Goal: Navigation & Orientation: Find specific page/section

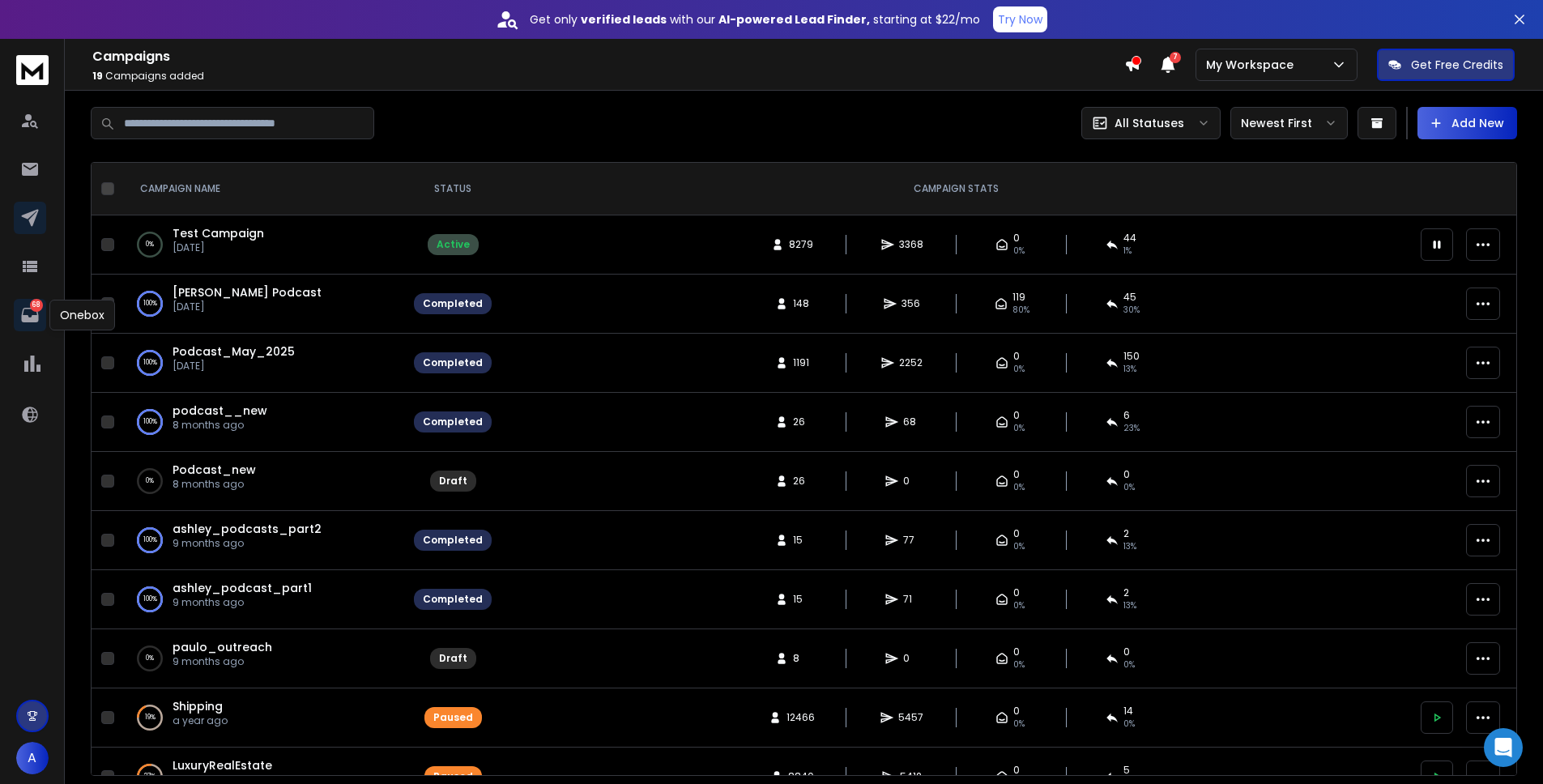
click at [36, 313] on icon at bounding box center [30, 315] width 19 height 19
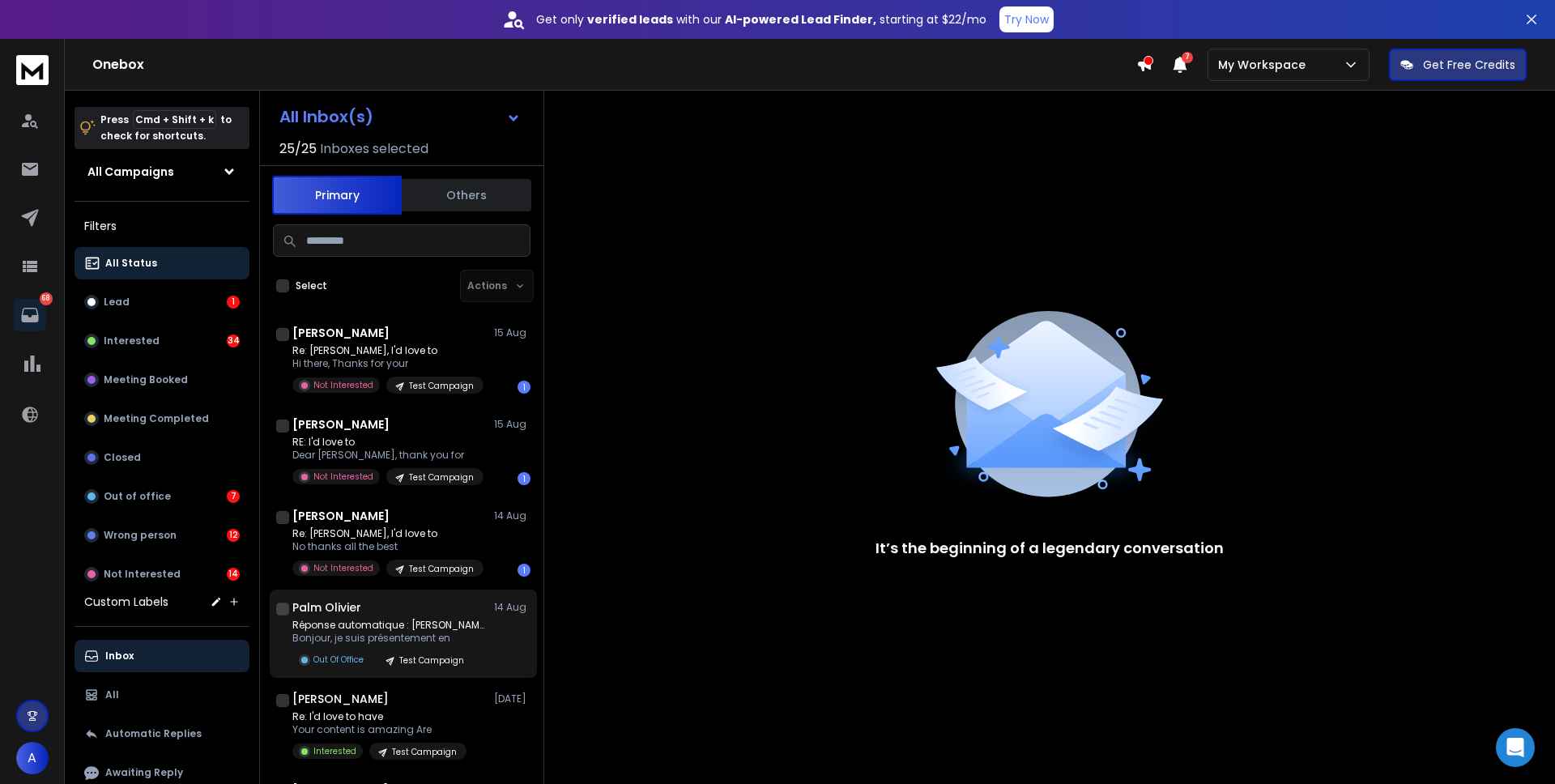
scroll to position [95, 0]
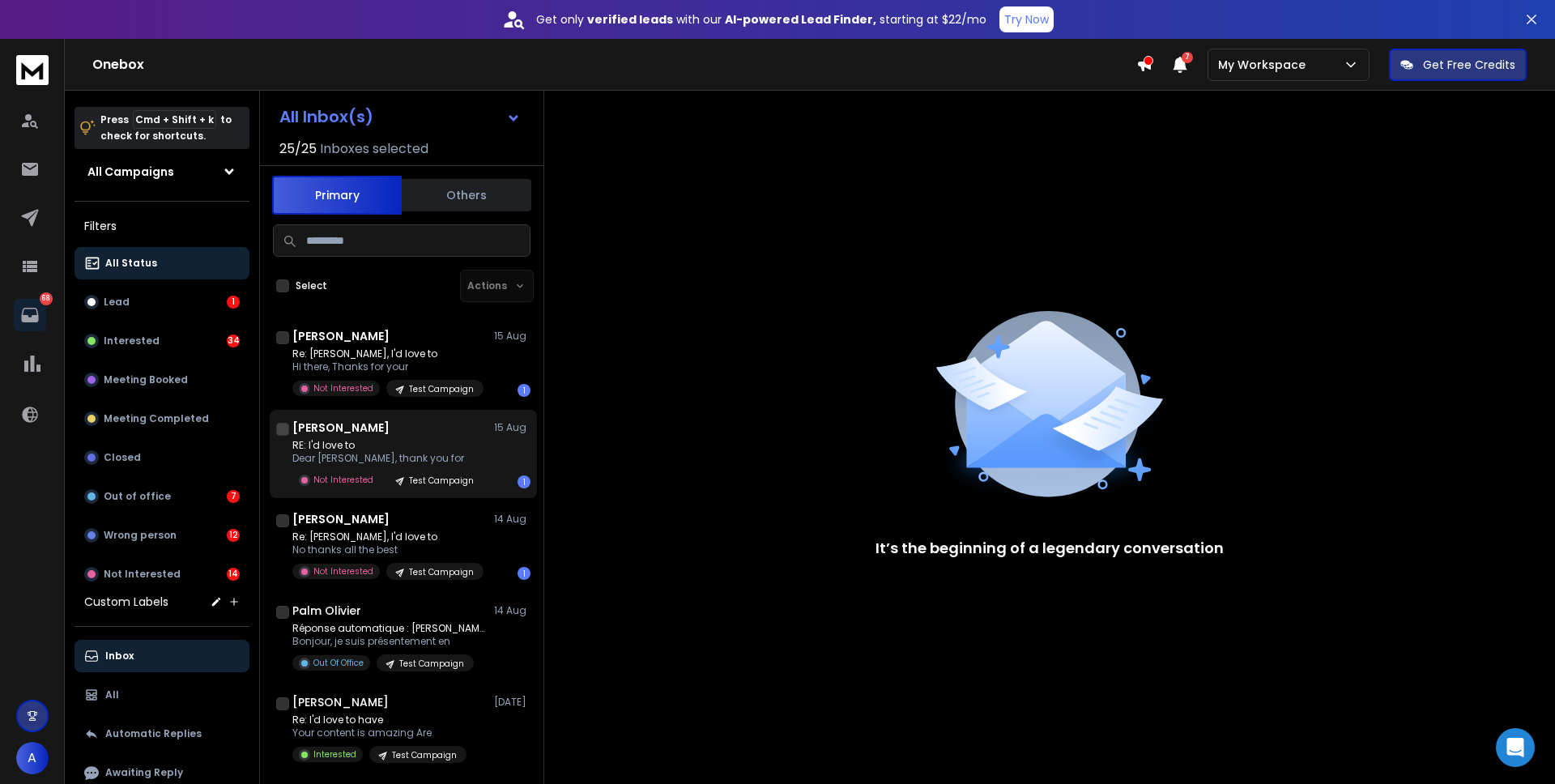
click at [419, 464] on p "Dear [PERSON_NAME], thank you for" at bounding box center [388, 458] width 191 height 13
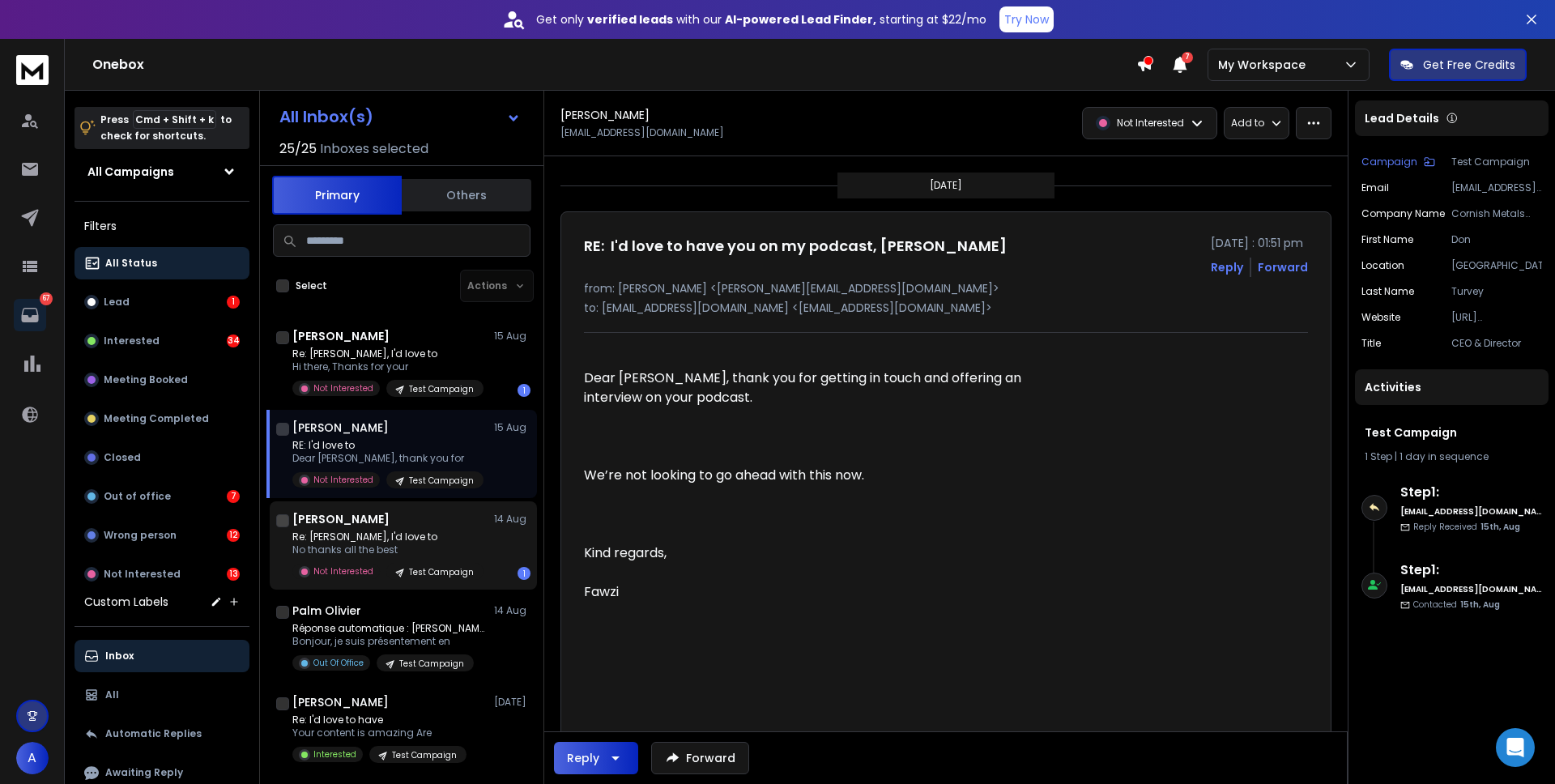
click at [441, 522] on div "[PERSON_NAME] [DATE]" at bounding box center [411, 519] width 238 height 17
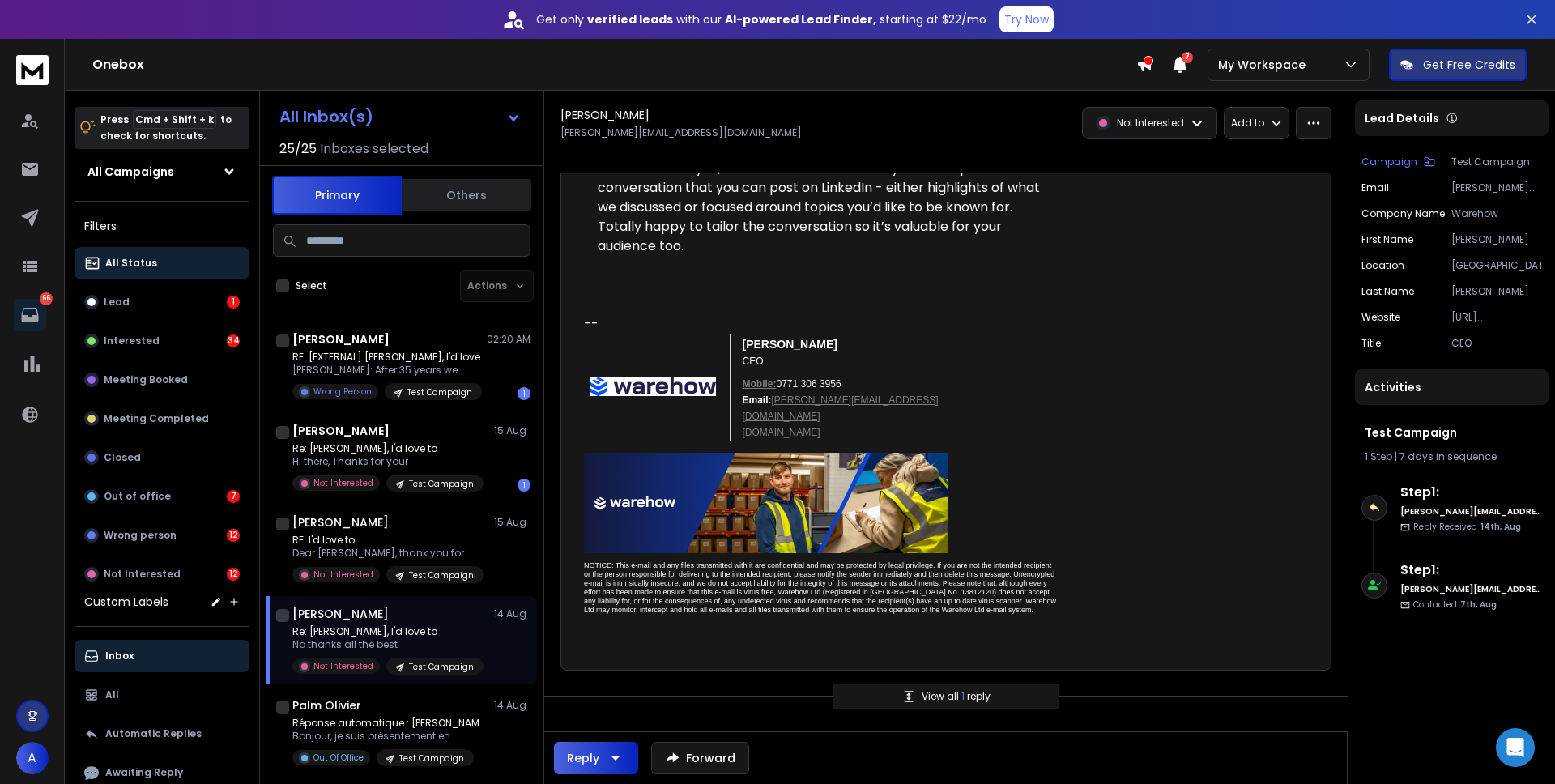
scroll to position [740, 0]
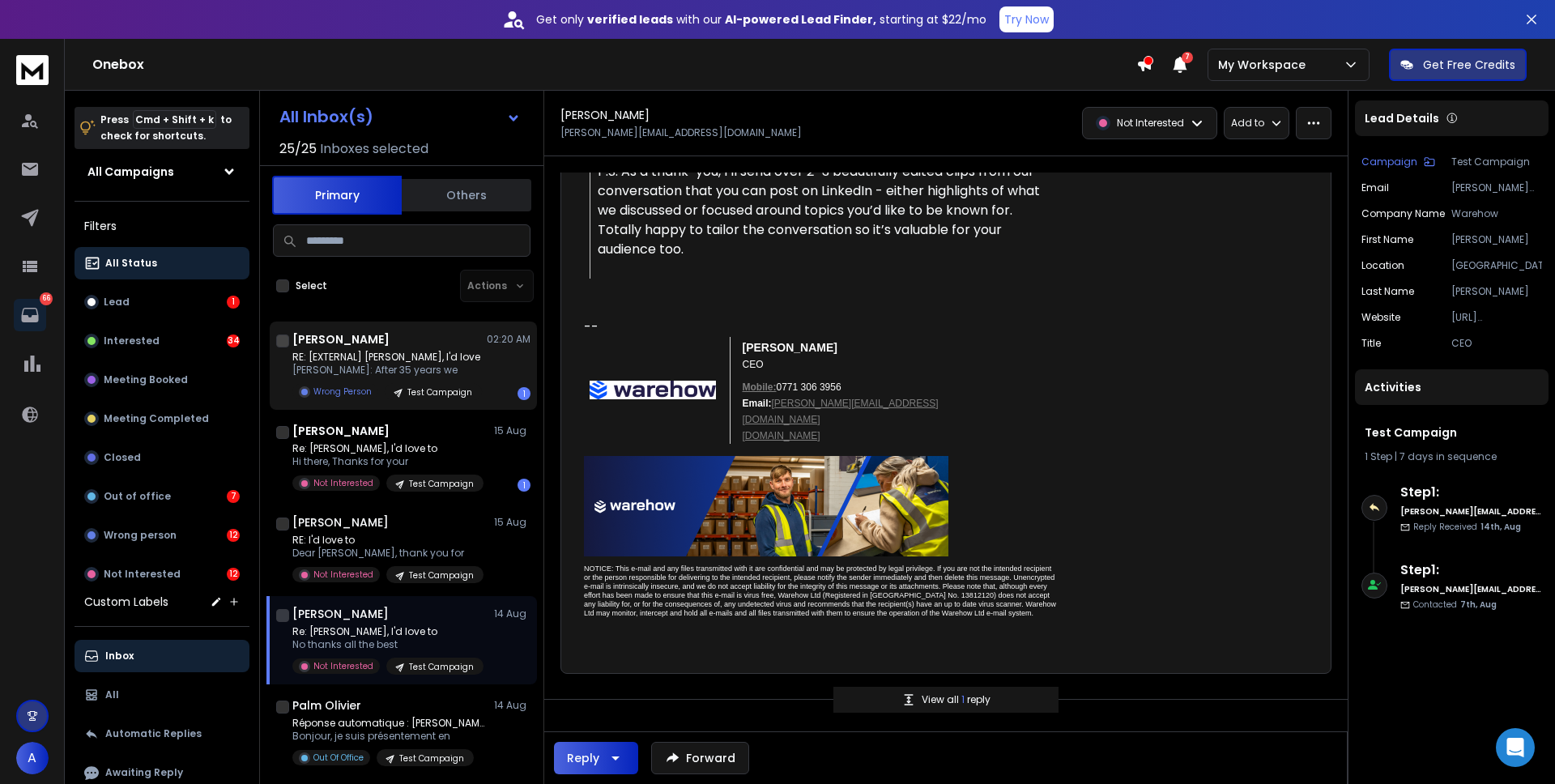
click at [408, 389] on p "Test Campaign" at bounding box center [440, 392] width 65 height 12
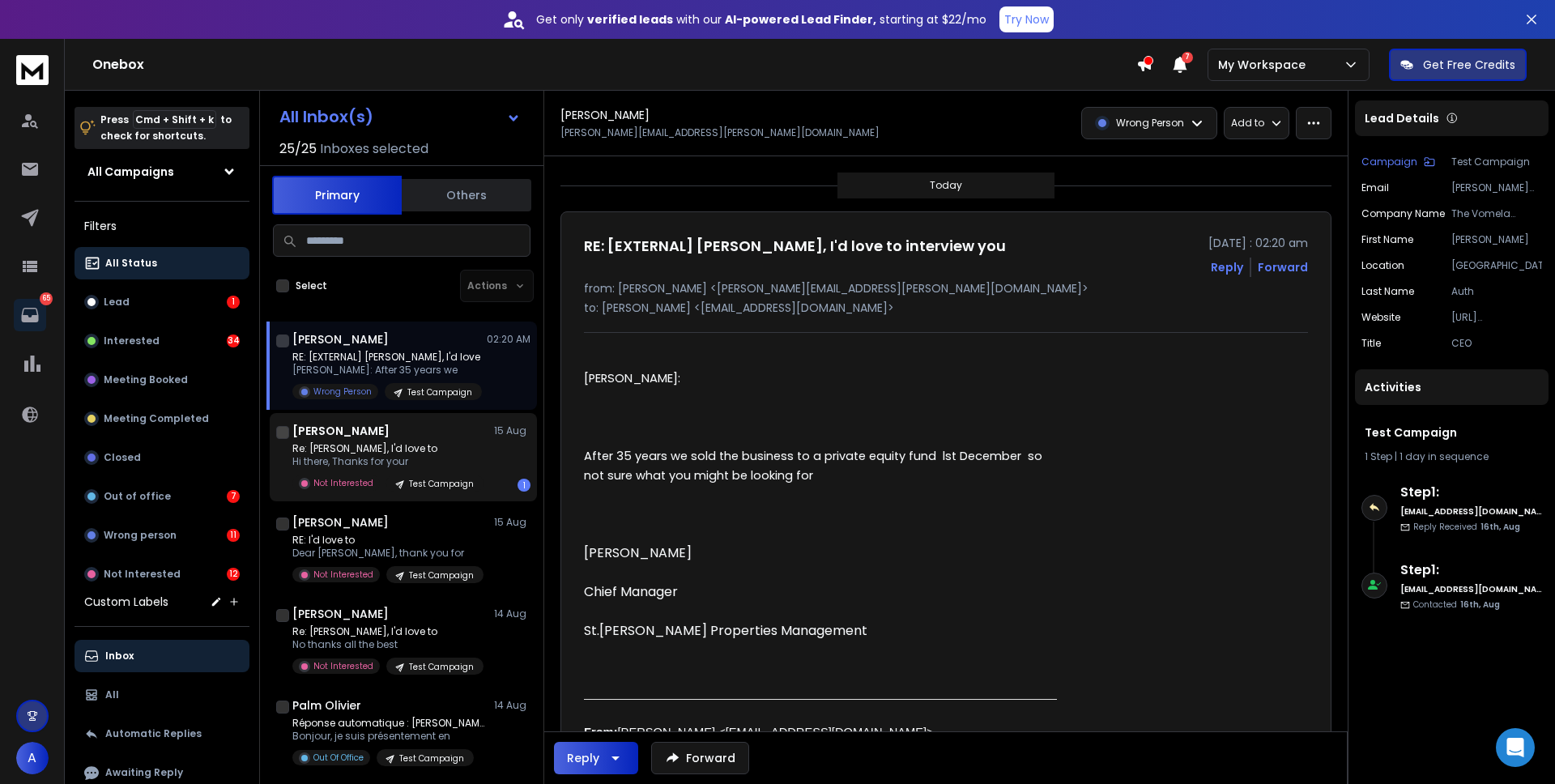
click at [423, 426] on div "[PERSON_NAME] [DATE]" at bounding box center [411, 430] width 238 height 17
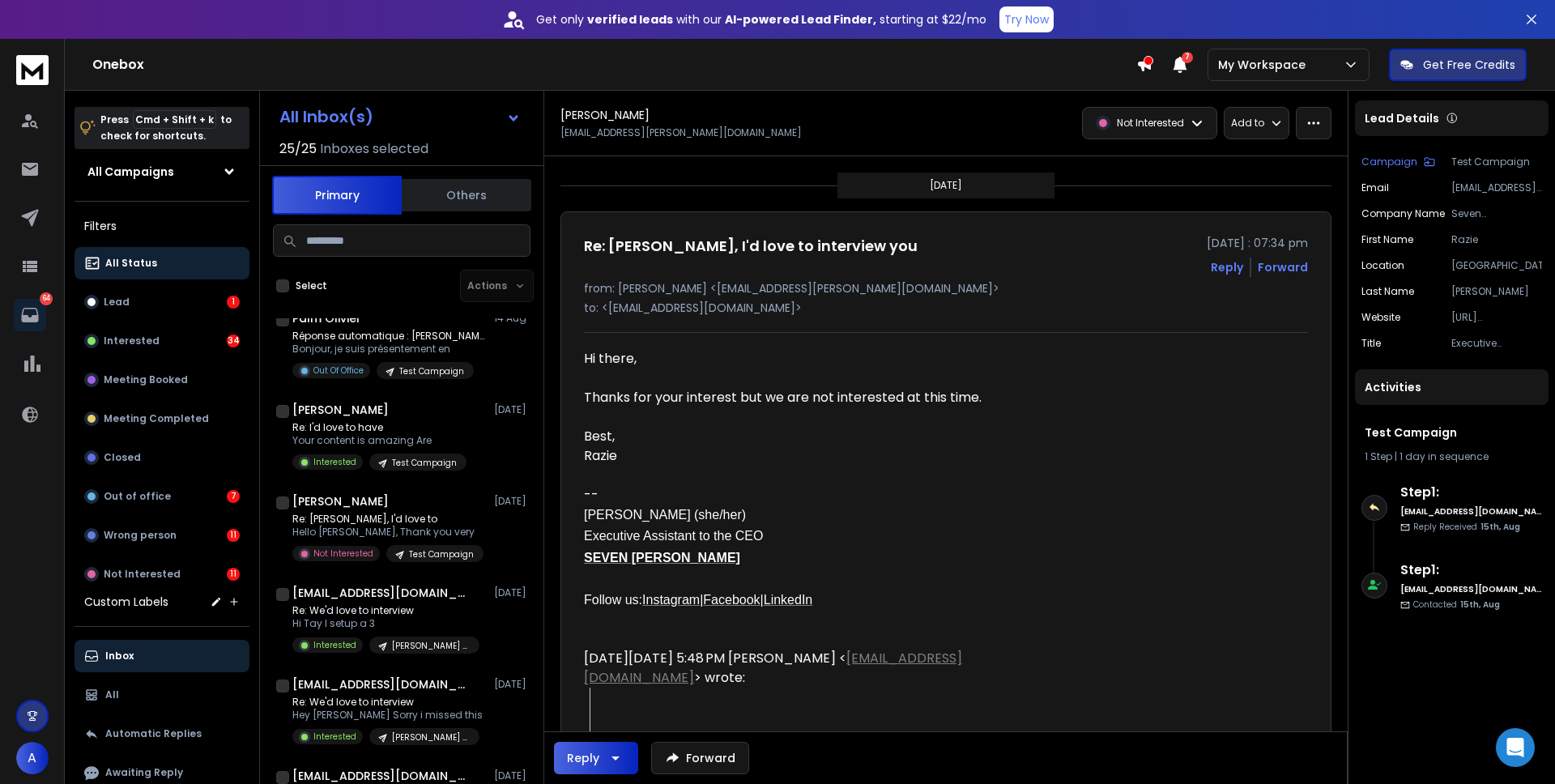
scroll to position [519, 0]
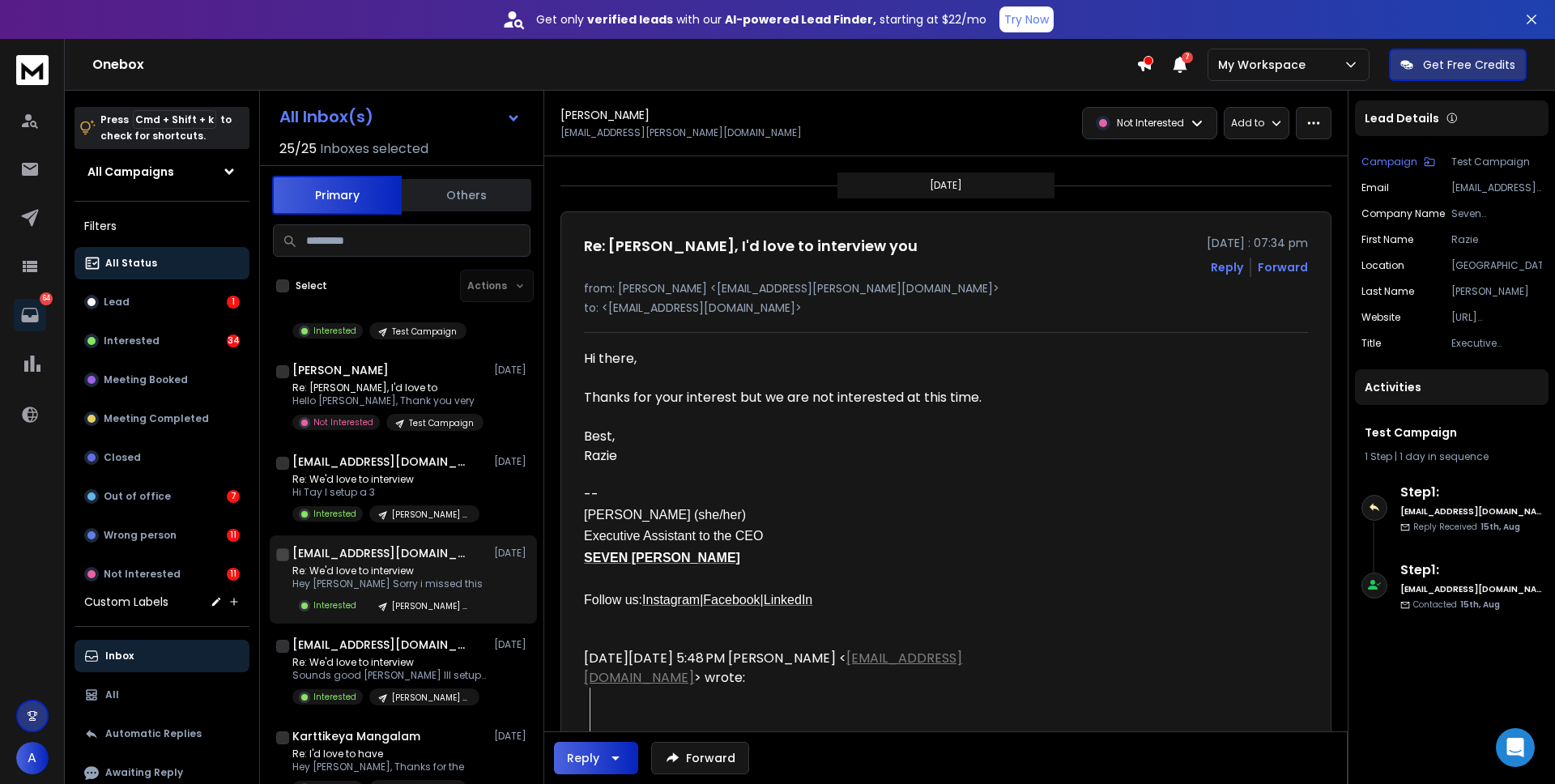
click at [427, 577] on p "Hey [PERSON_NAME] Sorry i missed this" at bounding box center [388, 583] width 190 height 13
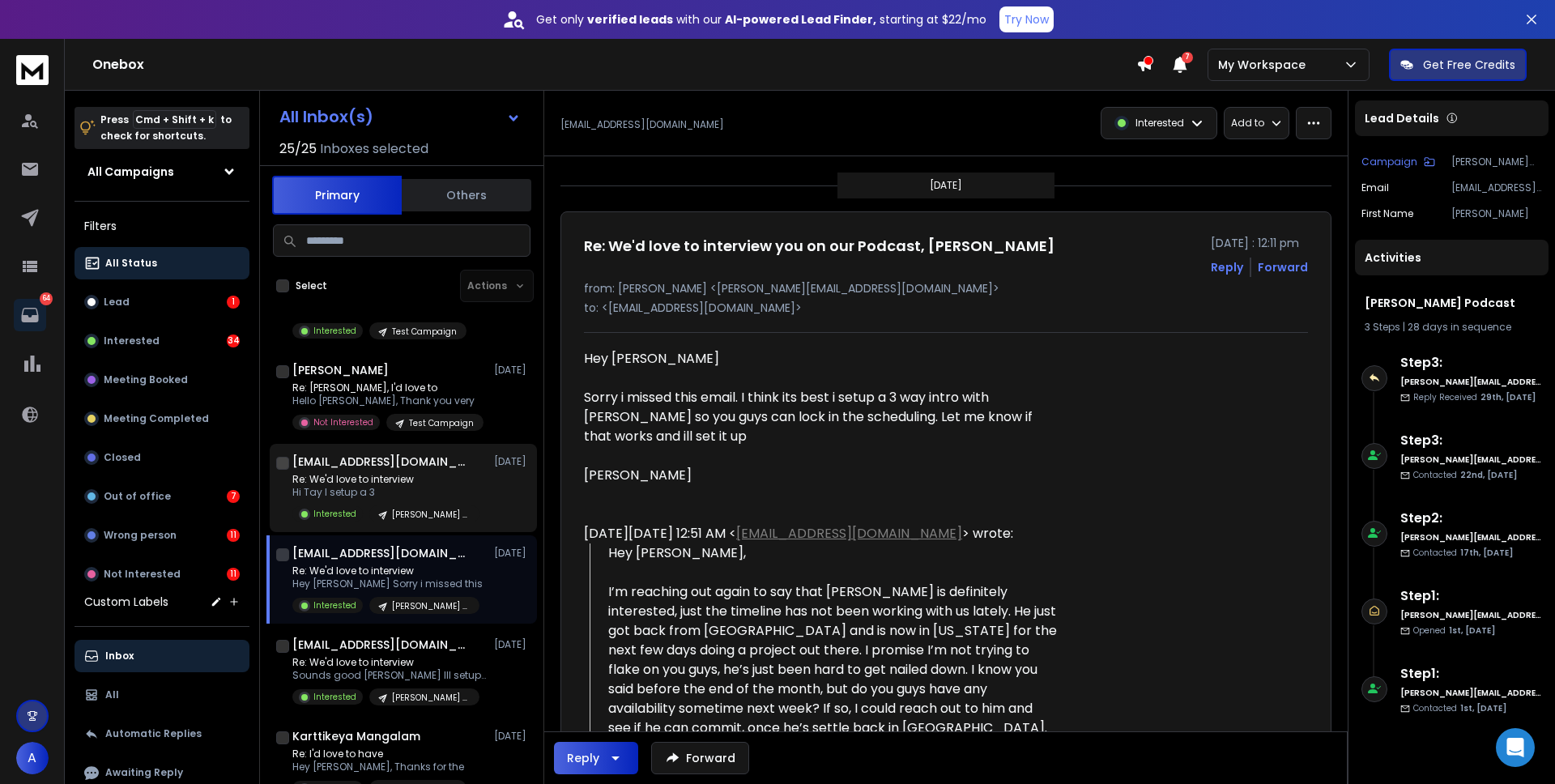
click at [444, 466] on h1 "[EMAIL_ADDRESS][DOMAIN_NAME]" at bounding box center [382, 461] width 178 height 17
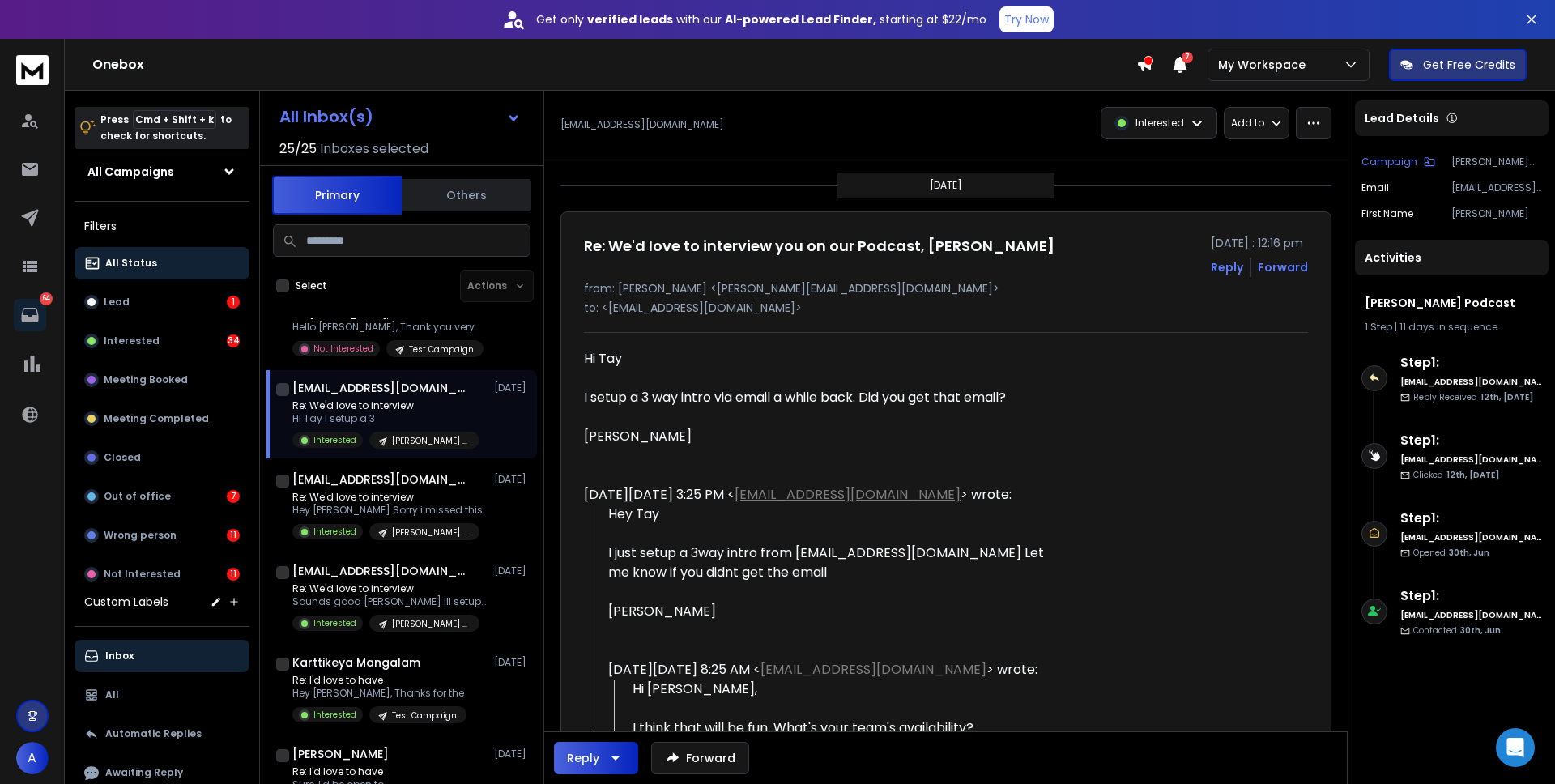
scroll to position [600, 0]
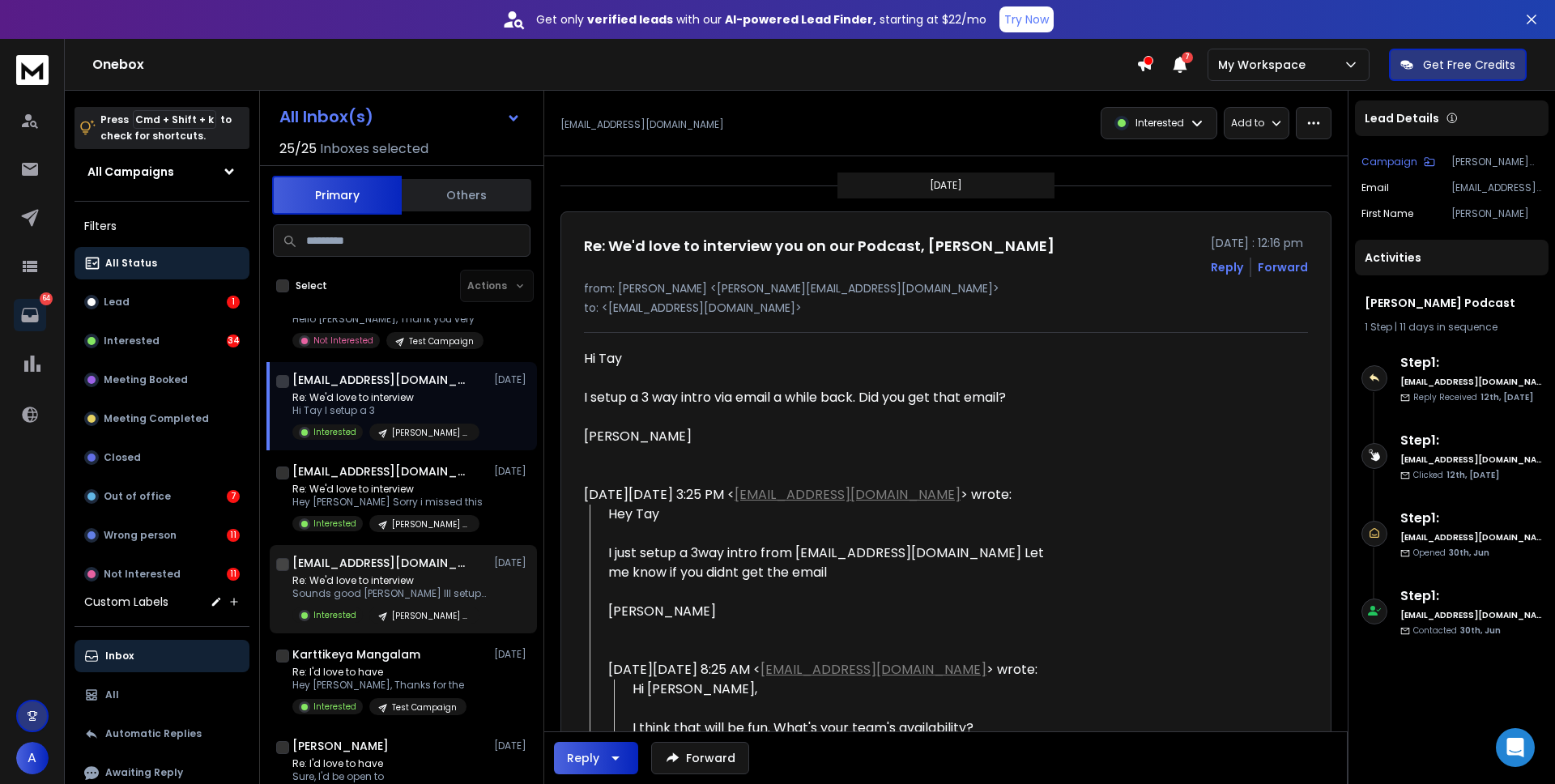
click at [443, 575] on p "Re: We'd love to interview" at bounding box center [389, 581] width 195 height 13
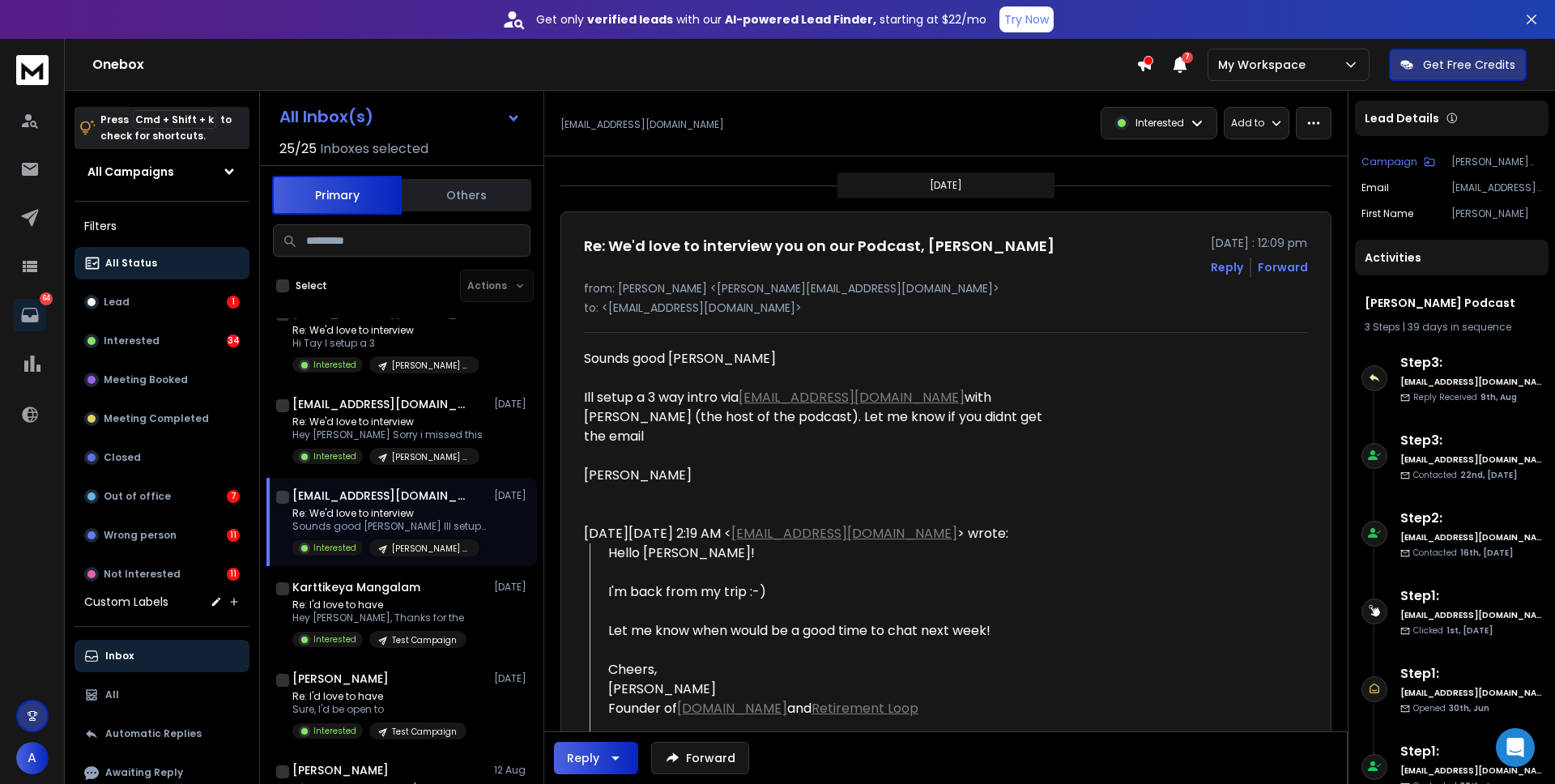
scroll to position [688, 0]
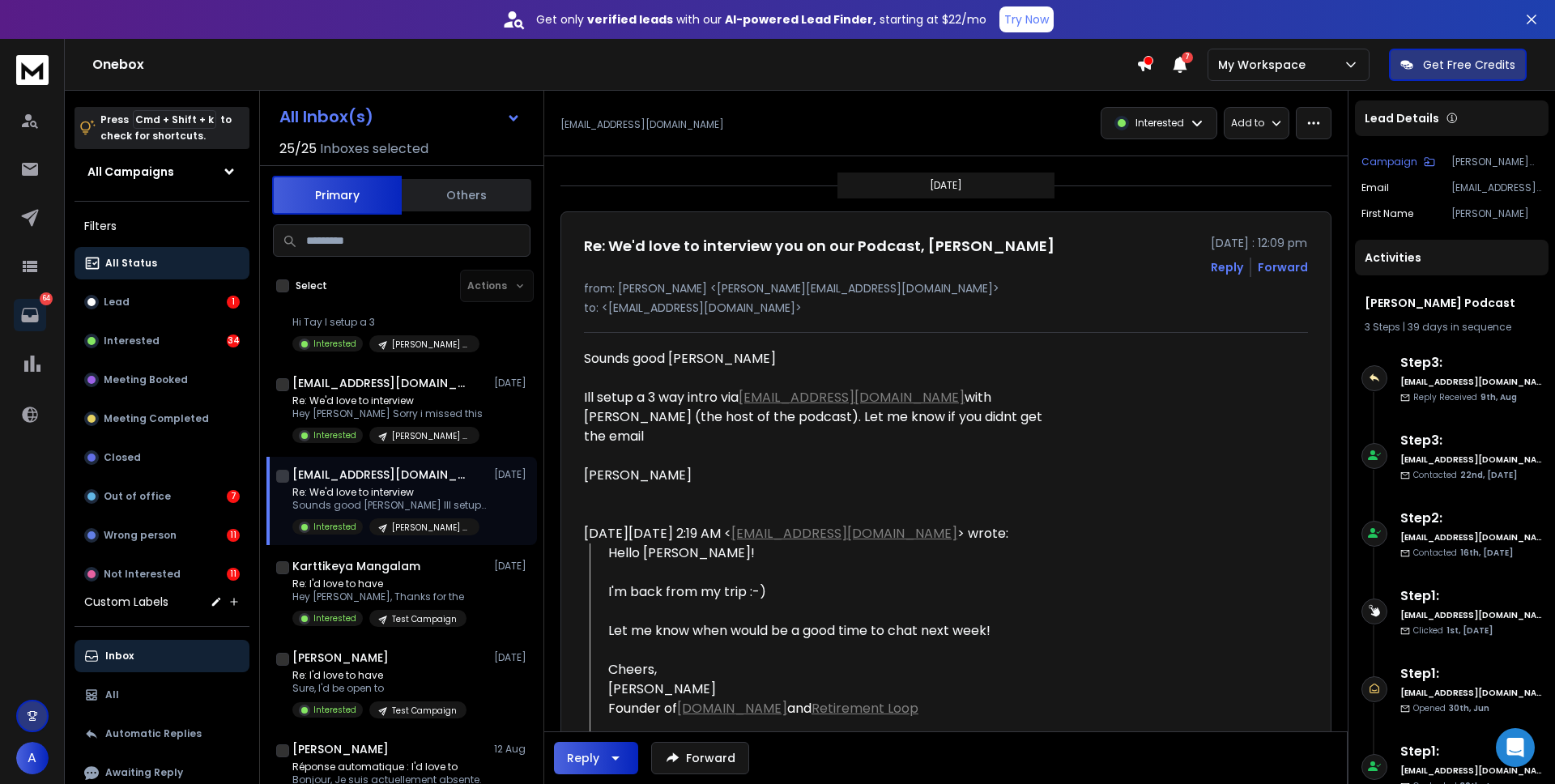
click at [443, 575] on div "Karttikeya Mangalam [DATE] Re: I'd love to have Hey [PERSON_NAME], Thanks for t…" at bounding box center [411, 592] width 238 height 69
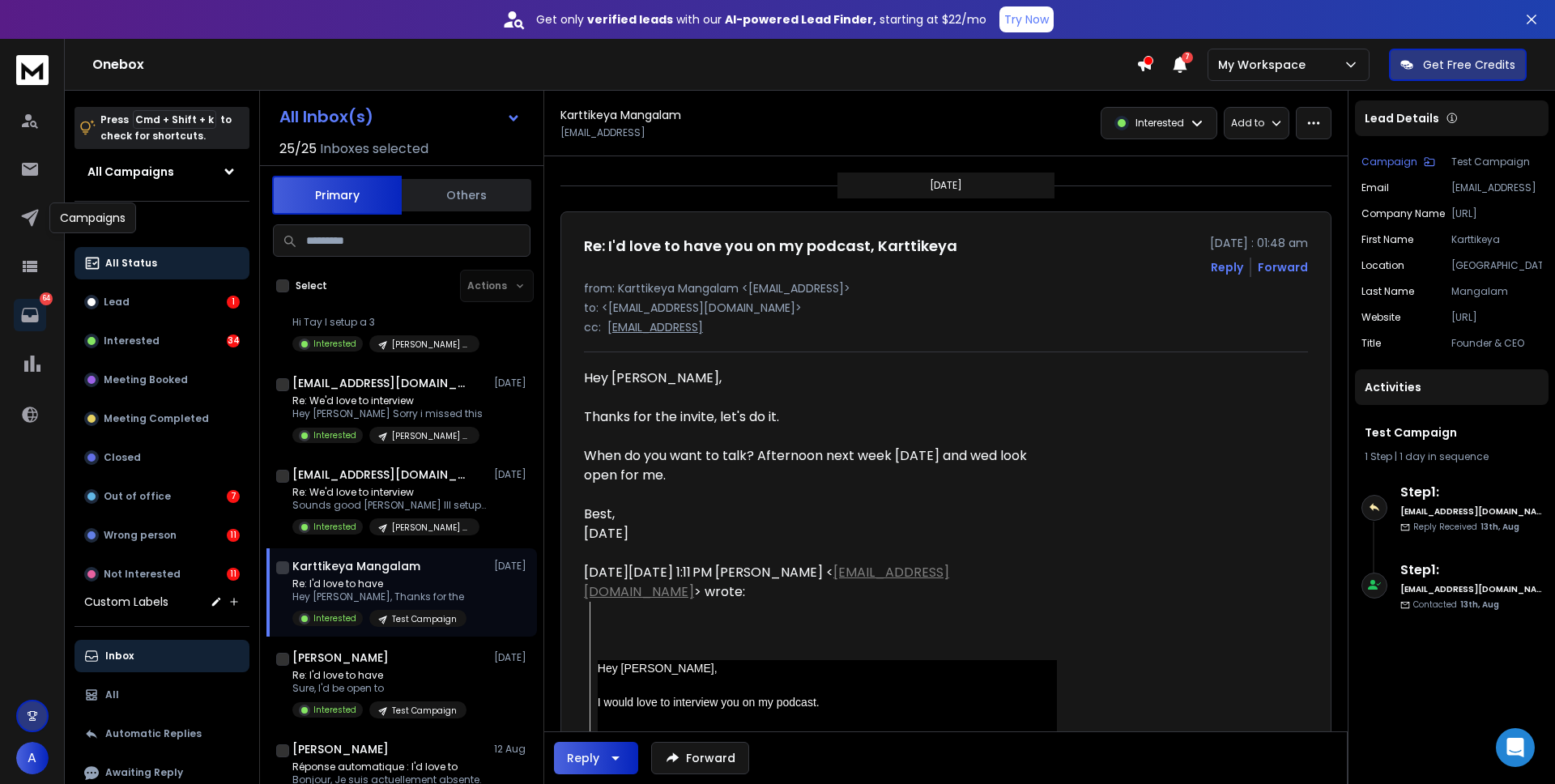
click at [38, 200] on div "64" at bounding box center [32, 271] width 38 height 333
click at [33, 218] on icon at bounding box center [29, 217] width 17 height 17
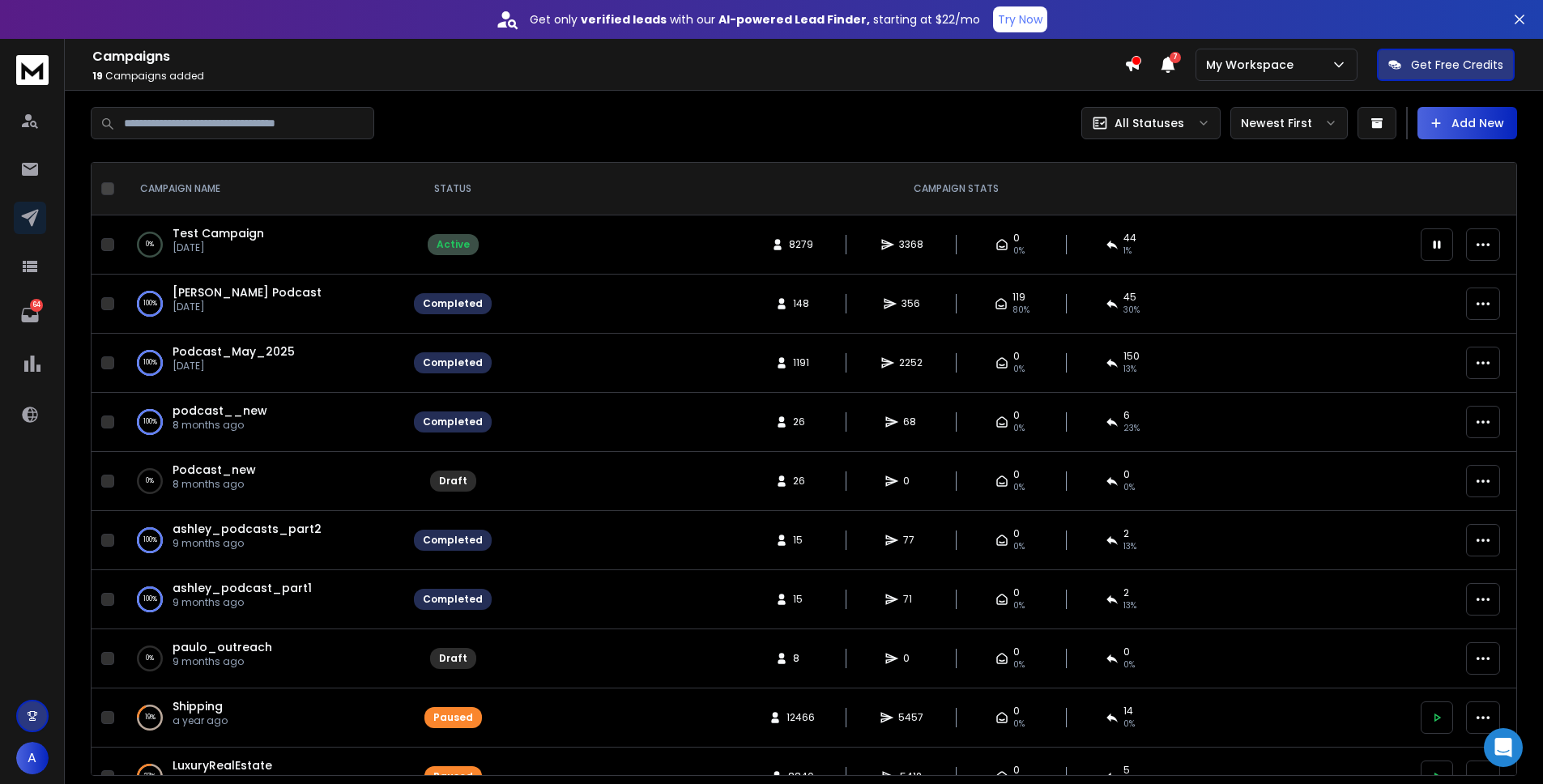
click at [696, 251] on div "8279 3368 0 0% 44 1 %" at bounding box center [955, 244] width 890 height 26
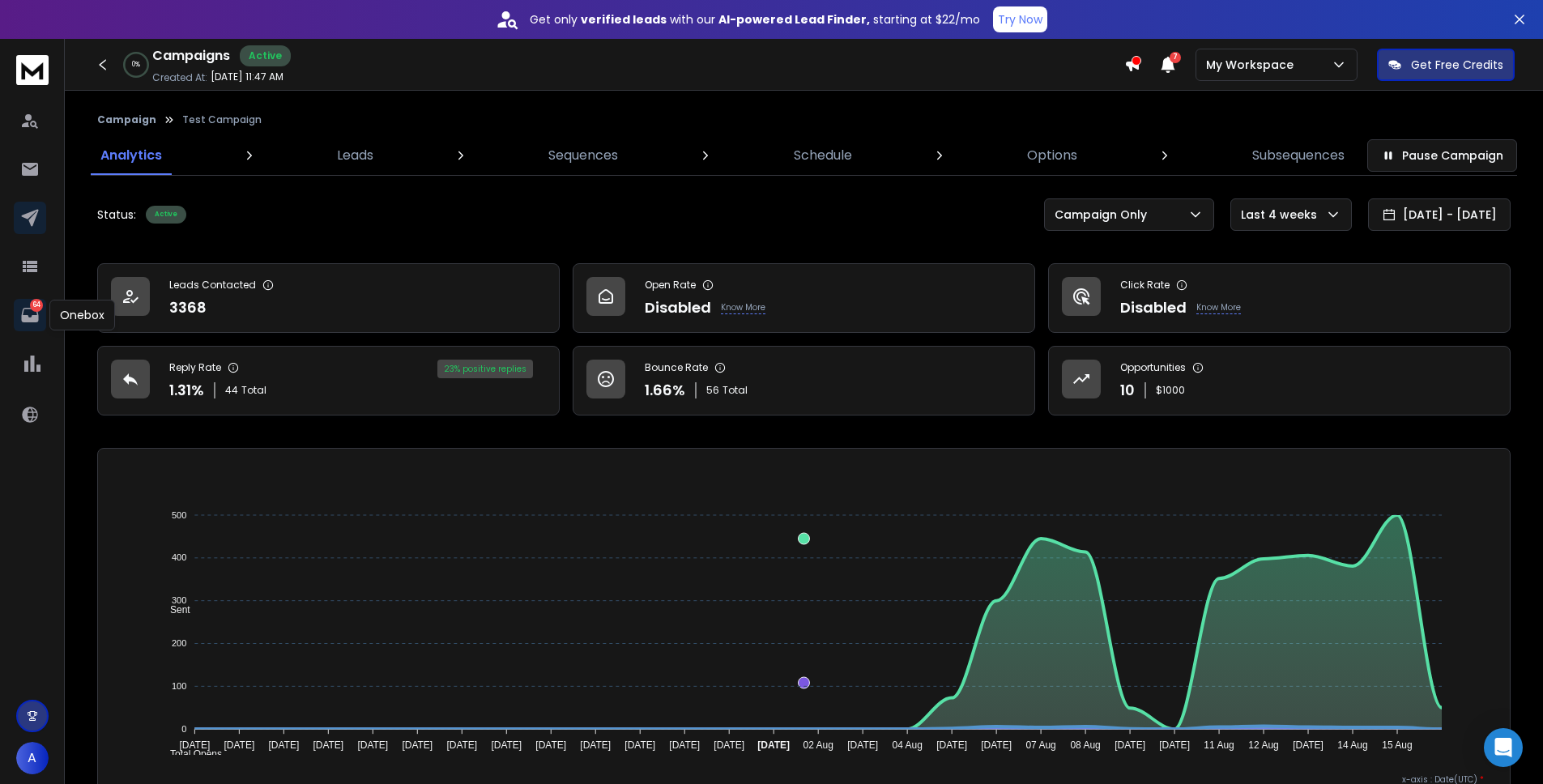
click at [30, 313] on icon at bounding box center [30, 315] width 19 height 19
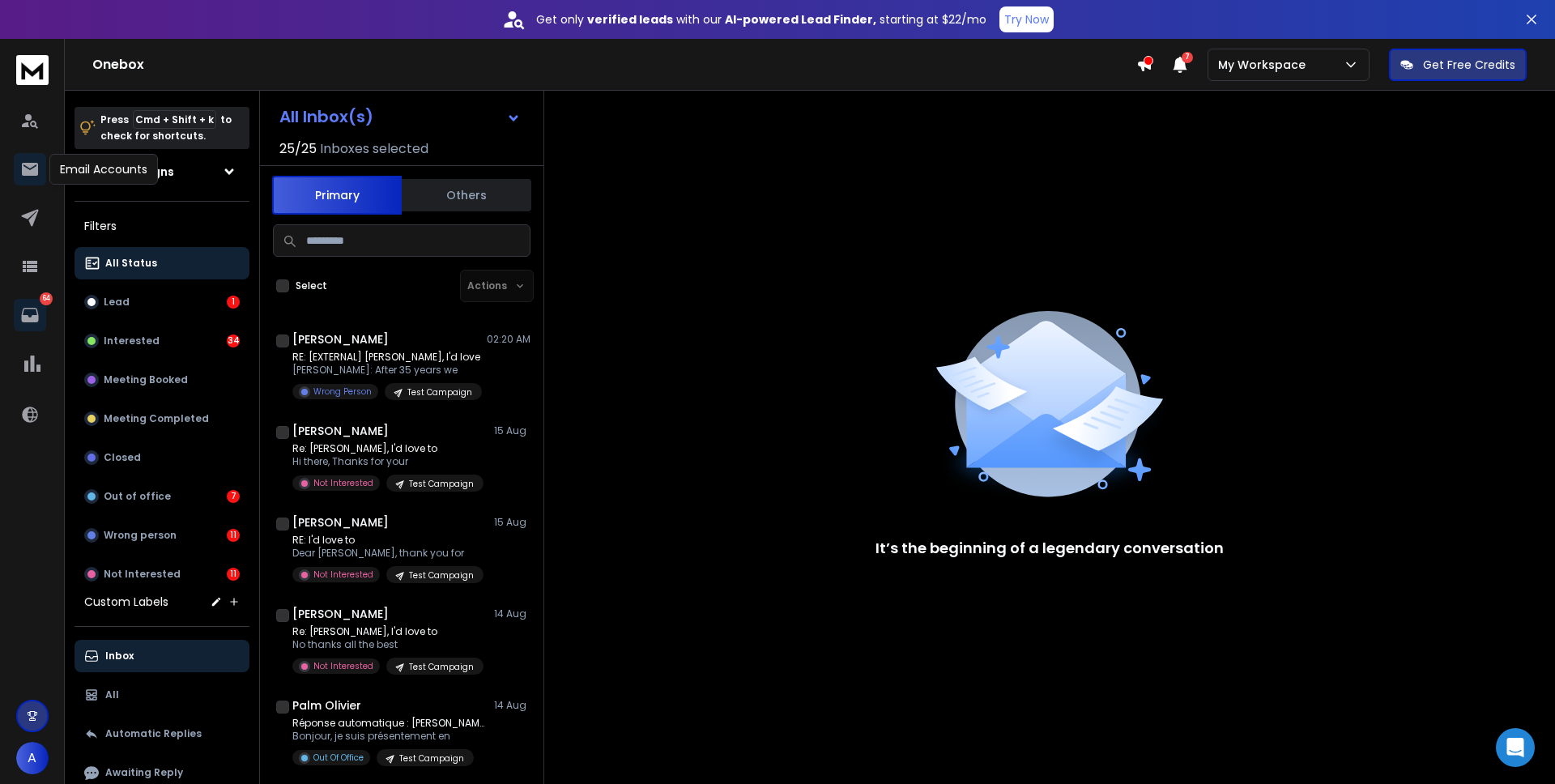
click at [42, 166] on link at bounding box center [30, 168] width 32 height 32
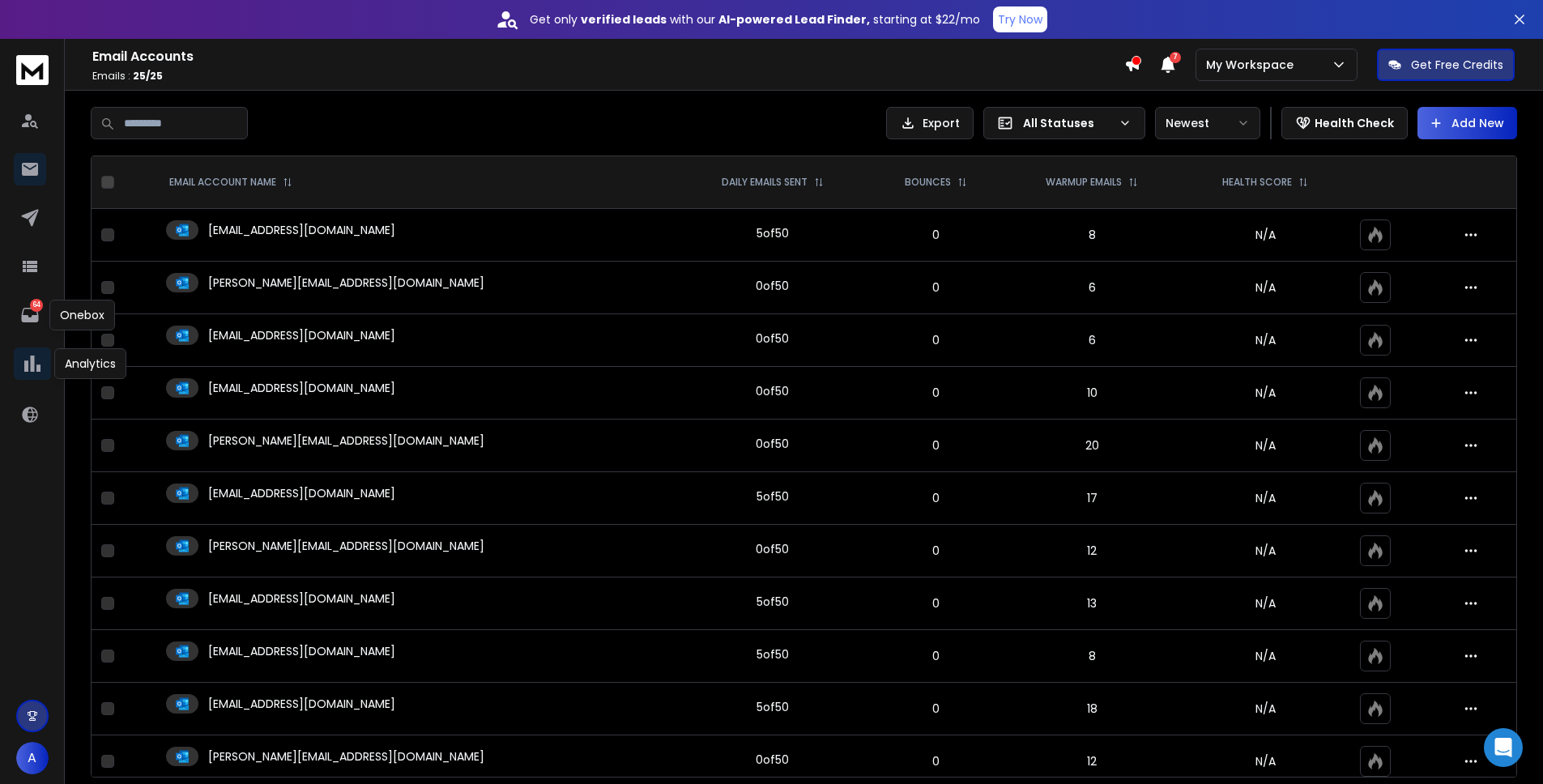
click at [38, 357] on icon at bounding box center [32, 364] width 24 height 24
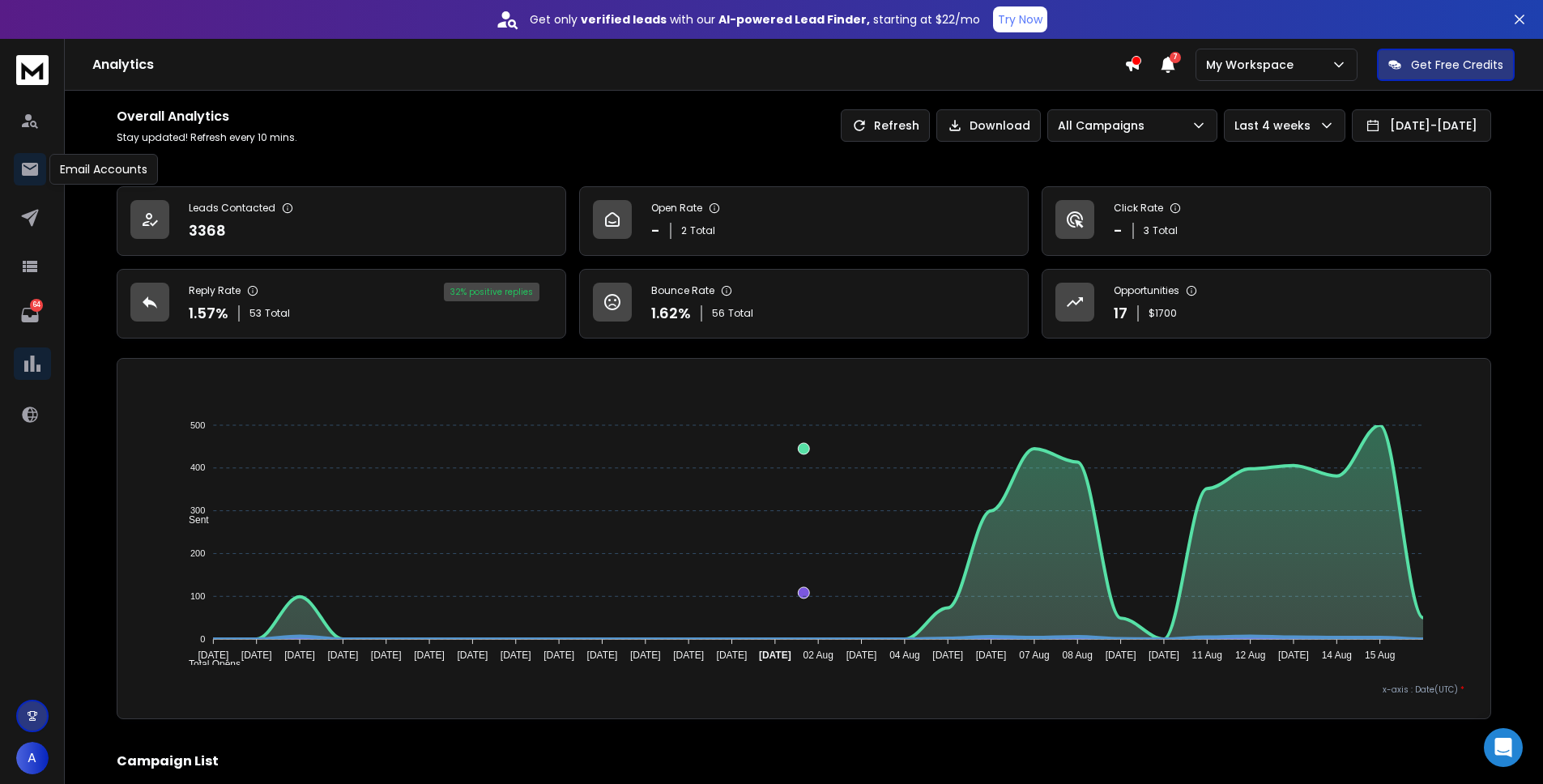
click at [28, 175] on icon at bounding box center [30, 168] width 17 height 13
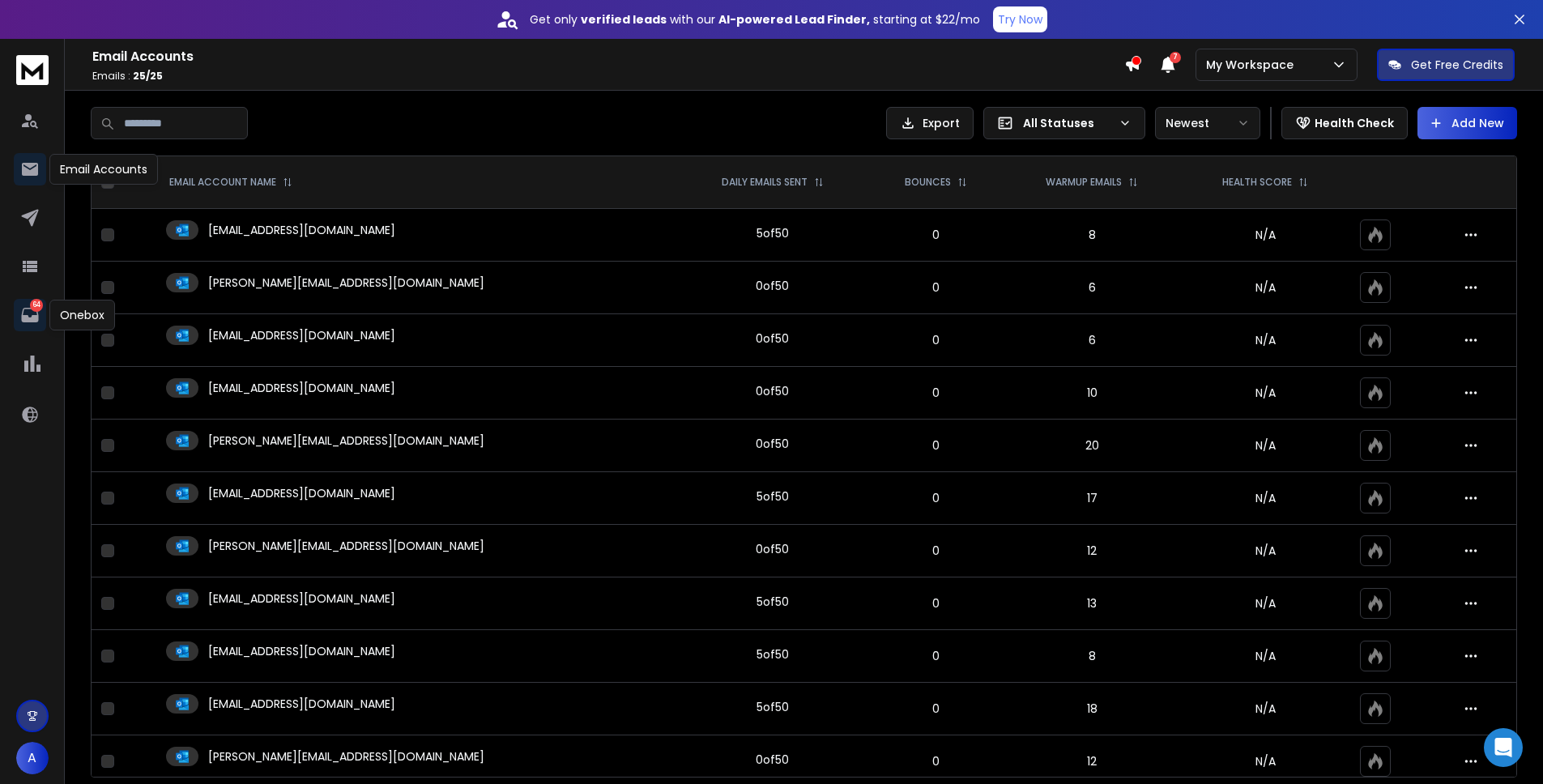
click at [28, 319] on icon at bounding box center [29, 314] width 17 height 15
